Goal: Find specific page/section: Find specific page/section

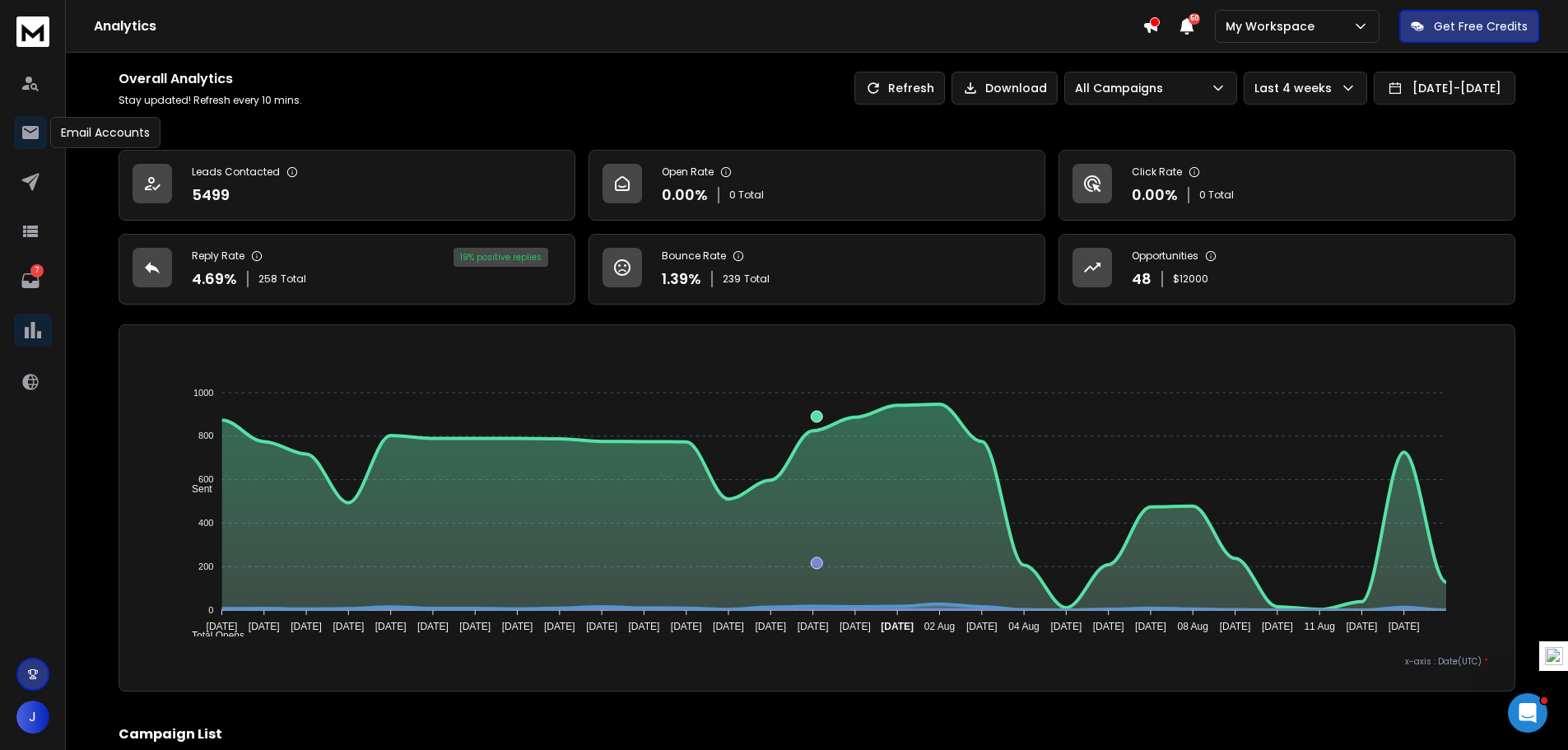
click at [27, 142] on icon at bounding box center [31, 133] width 20 height 20
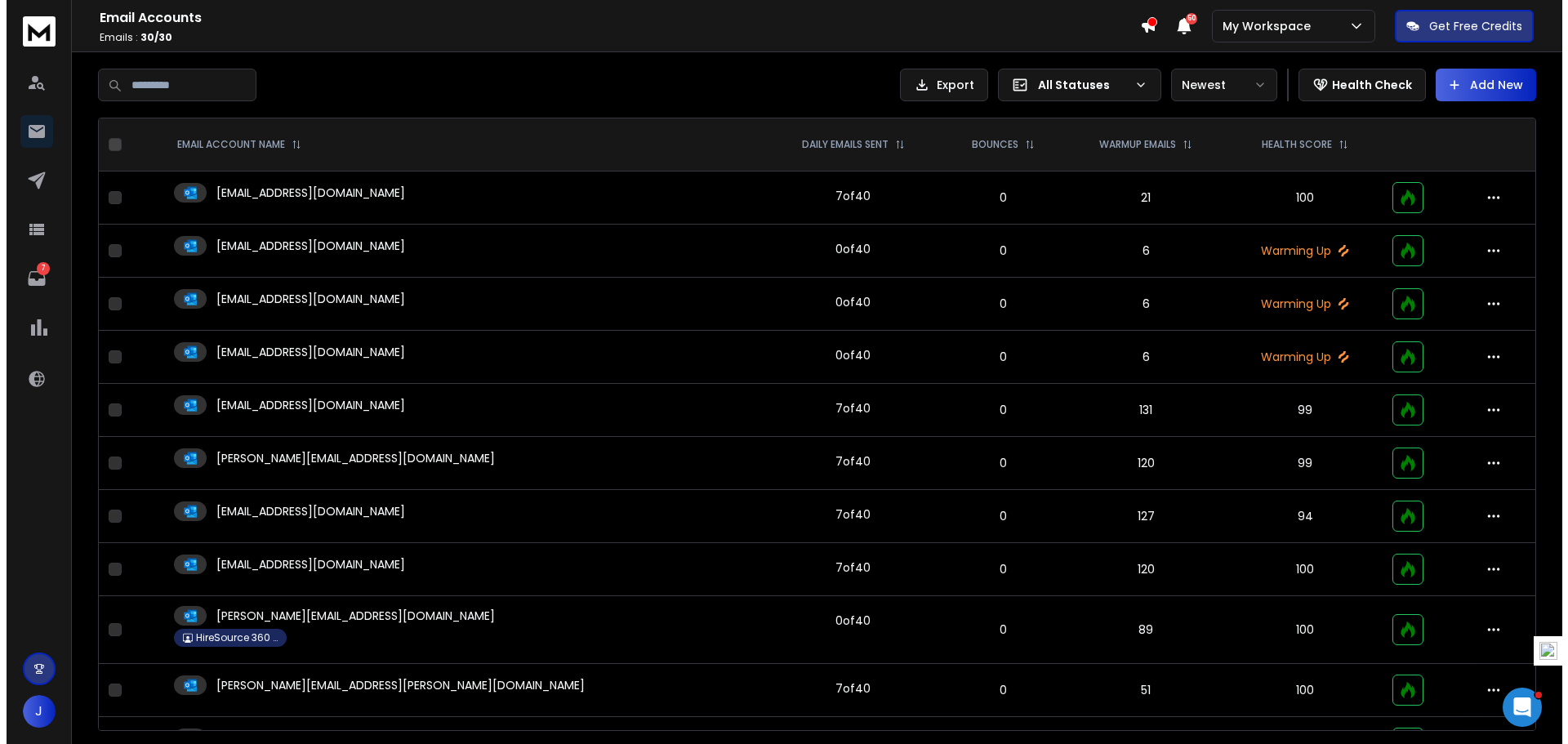
scroll to position [3, 0]
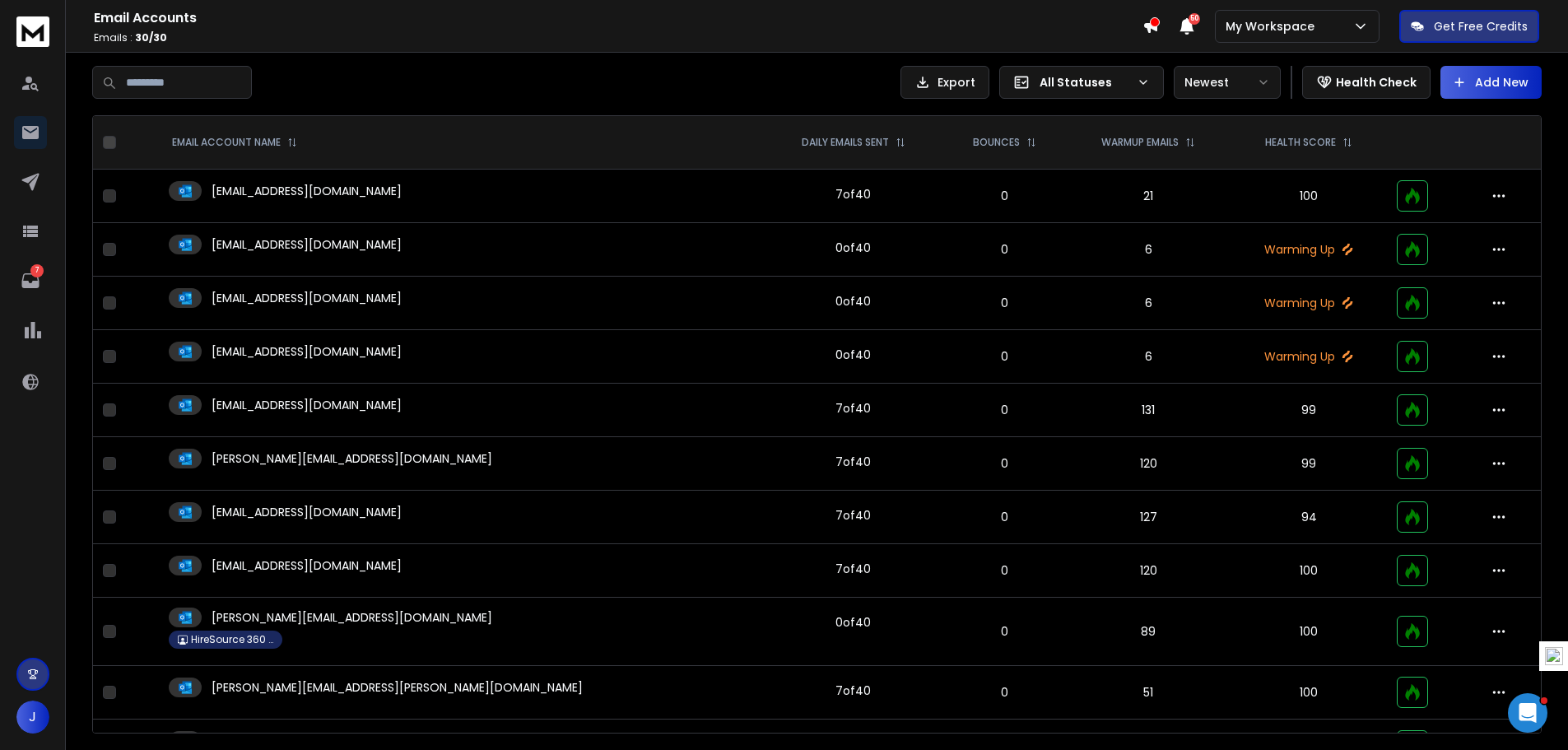
click at [271, 235] on div "jobs@uplevelsearch.net" at bounding box center [285, 244] width 233 height 20
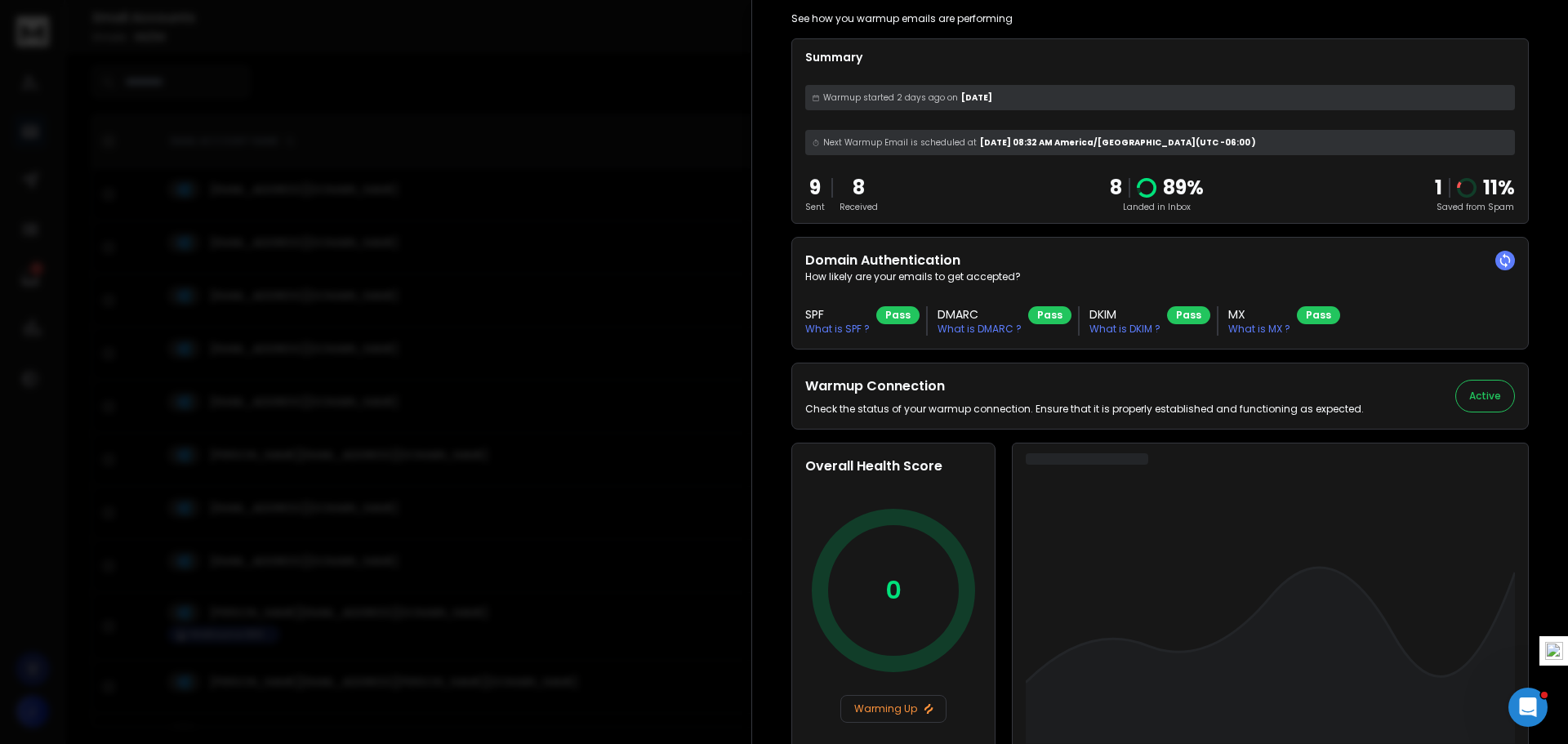
scroll to position [0, 0]
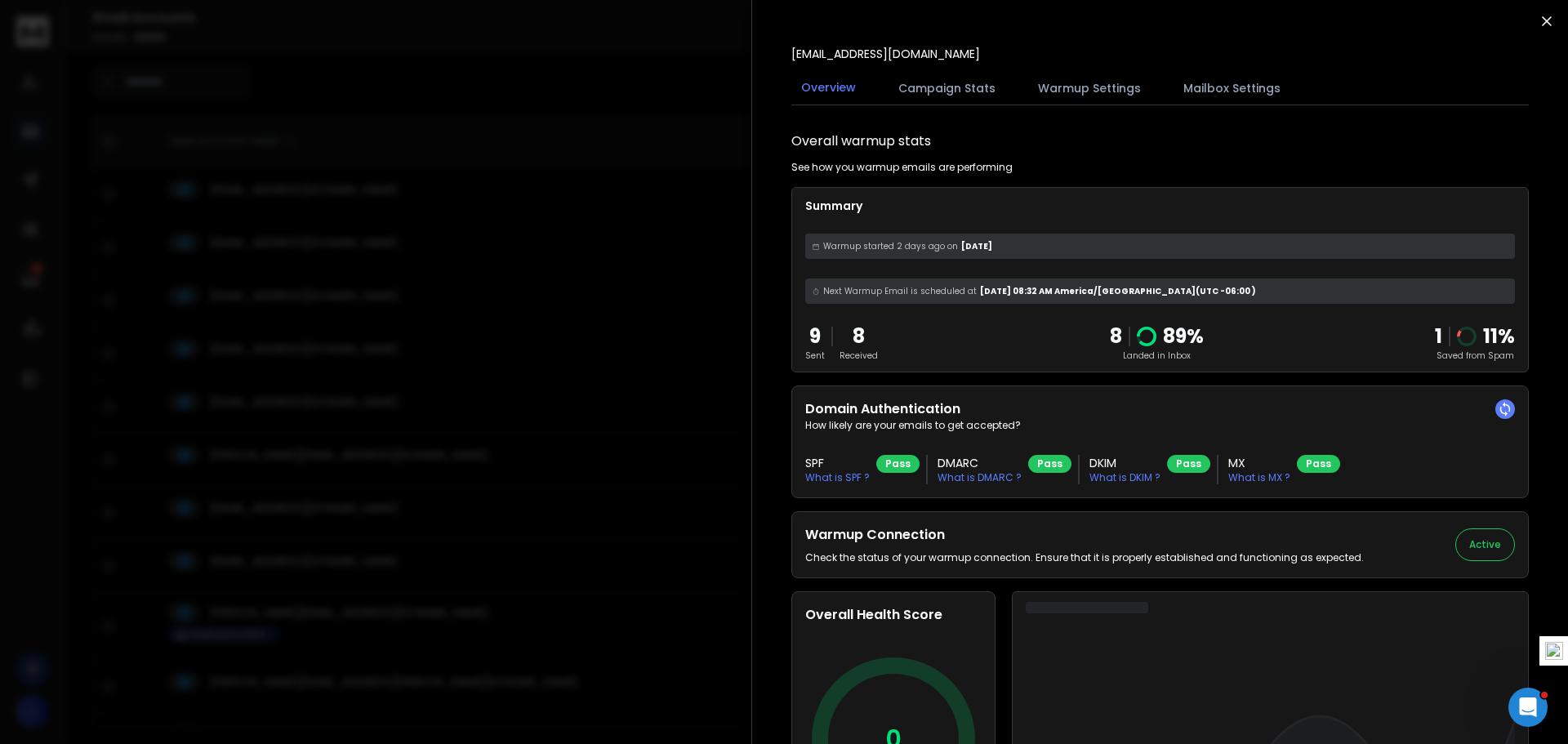
click at [1540, 22] on icon "button" at bounding box center [1546, 21] width 17 height 17
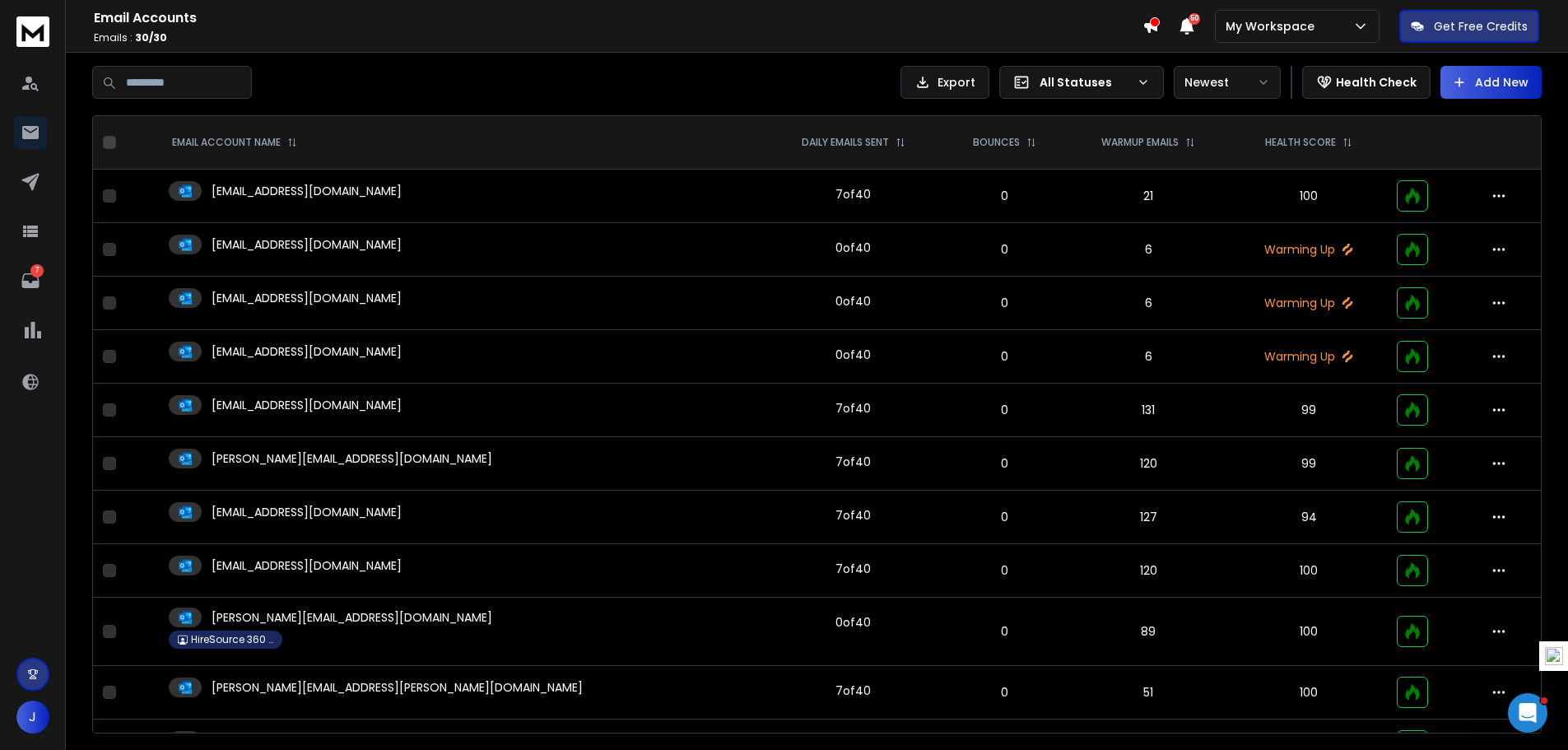
click at [271, 191] on p "jobs@uplevelsourcing.co" at bounding box center [306, 190] width 190 height 17
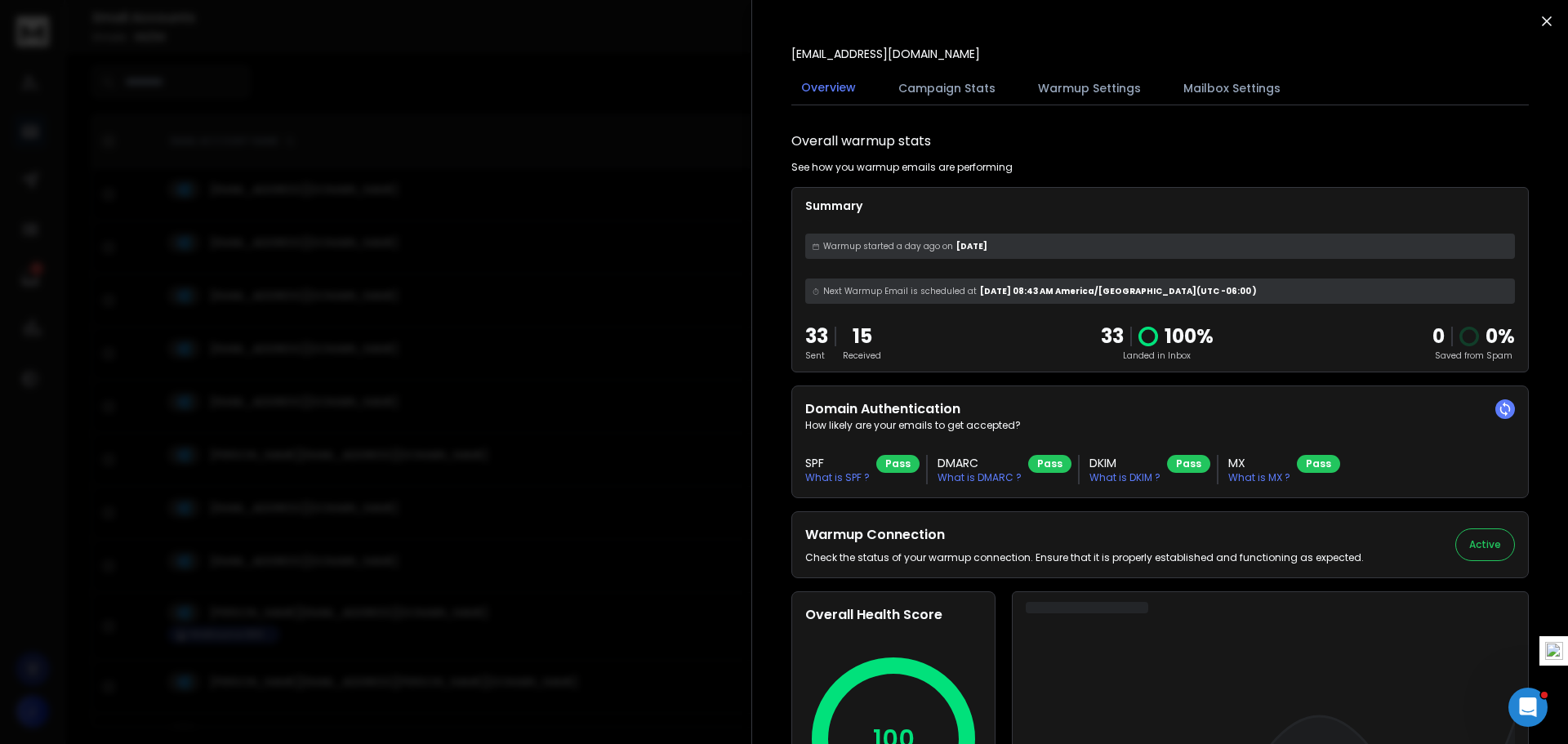
click at [1542, 24] on icon "button" at bounding box center [1546, 21] width 17 height 17
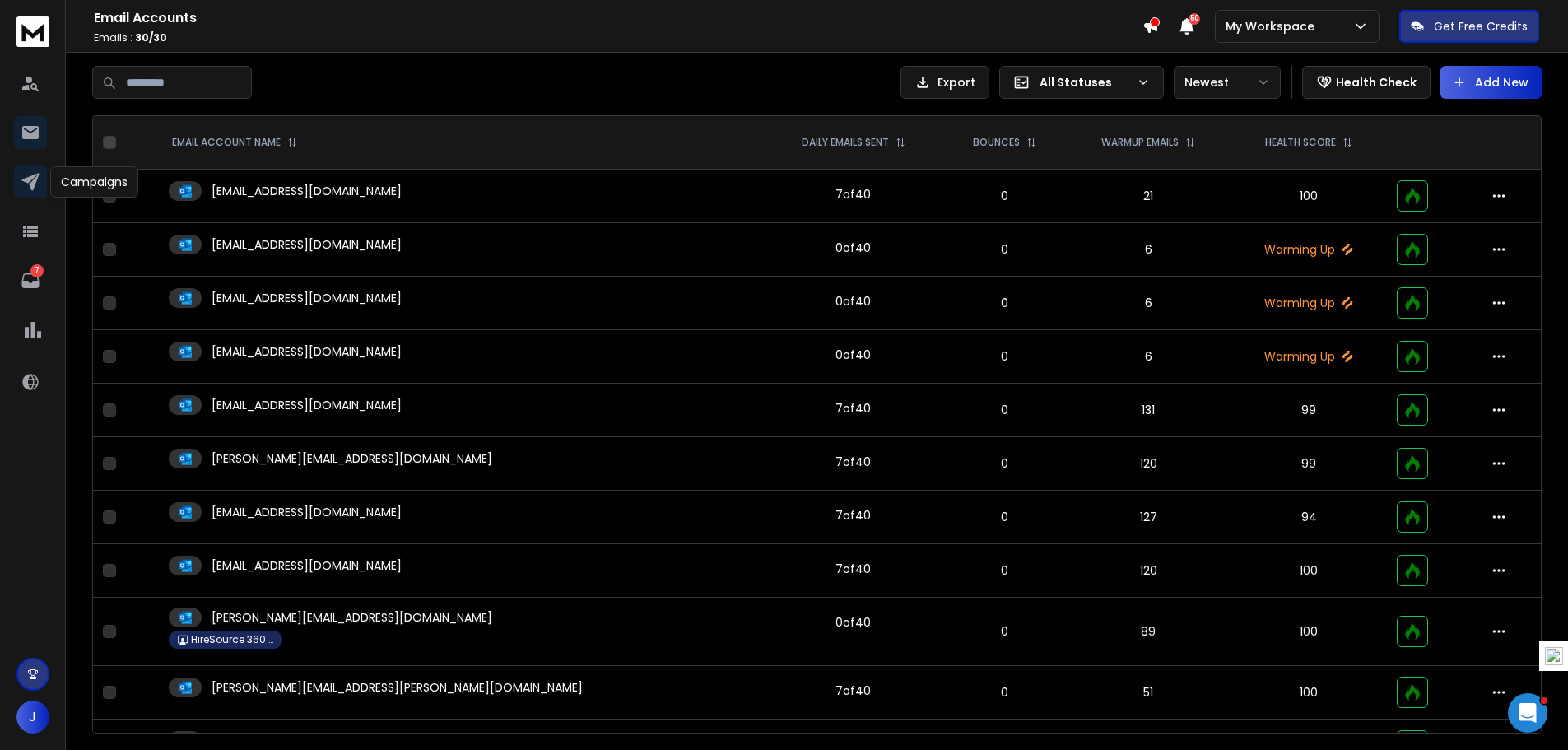
click at [25, 182] on icon at bounding box center [30, 181] width 17 height 17
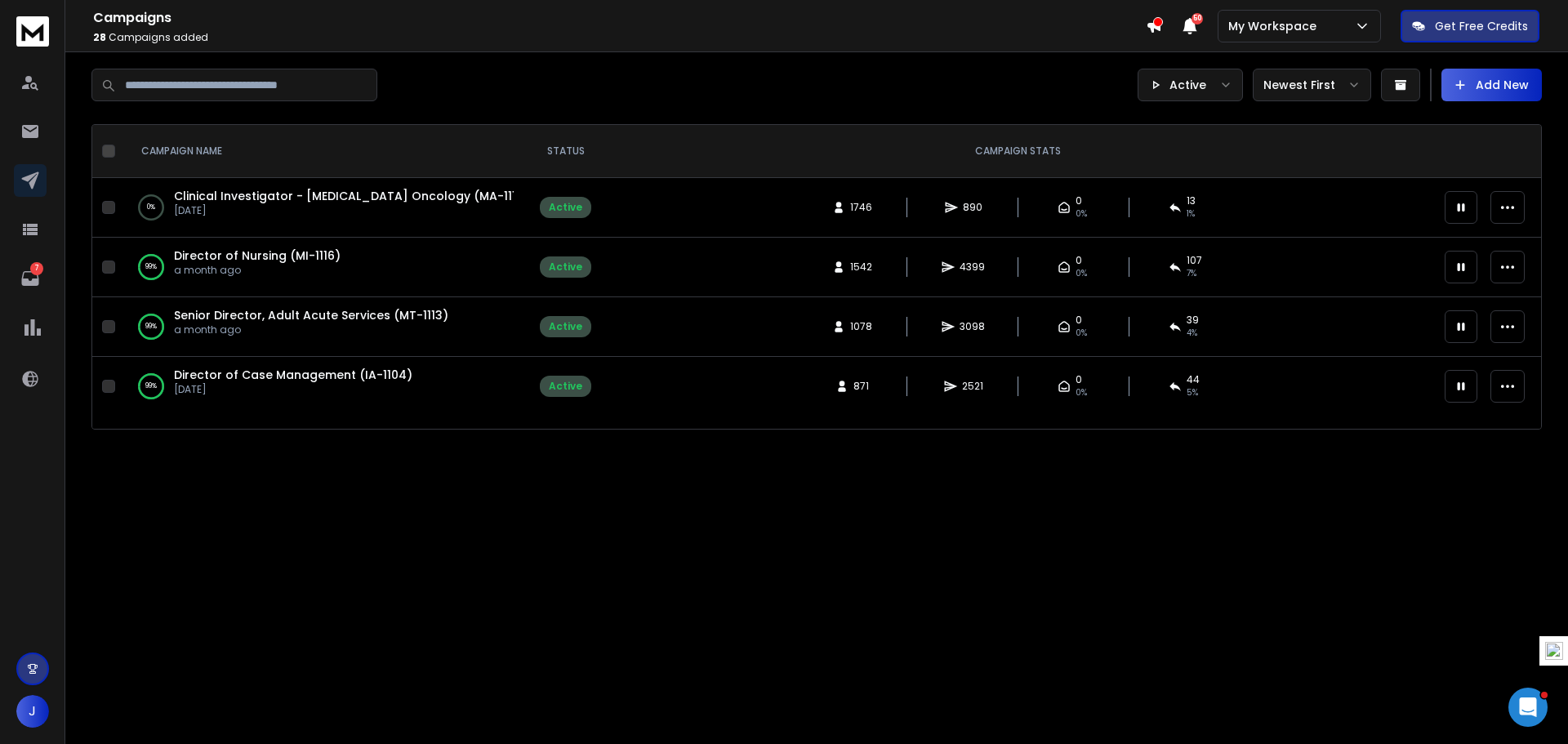
click at [238, 199] on span "Clinical Investigator - [MEDICAL_DATA] Oncology (MA-1117)" at bounding box center [351, 196] width 355 height 17
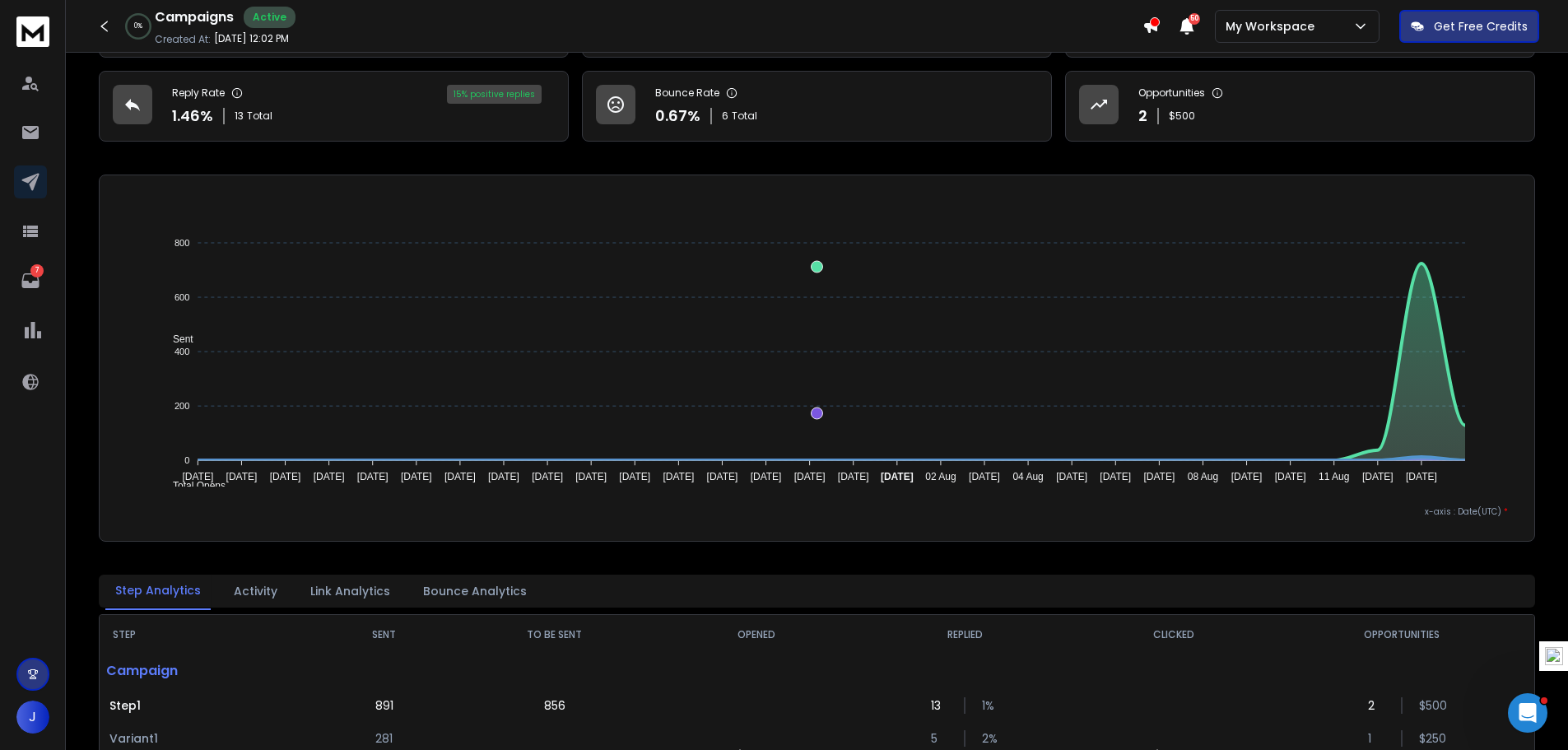
scroll to position [344, 0]
